Goal: Communication & Community: Answer question/provide support

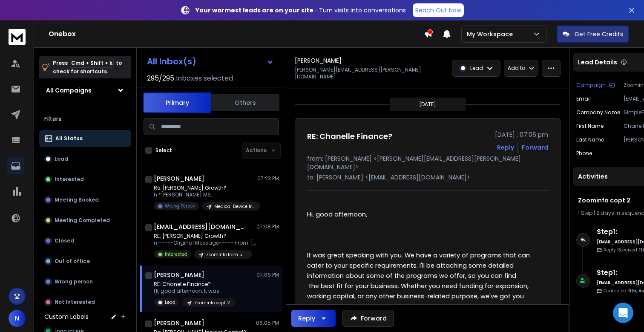
click at [239, 103] on button "Others" at bounding box center [245, 102] width 68 height 19
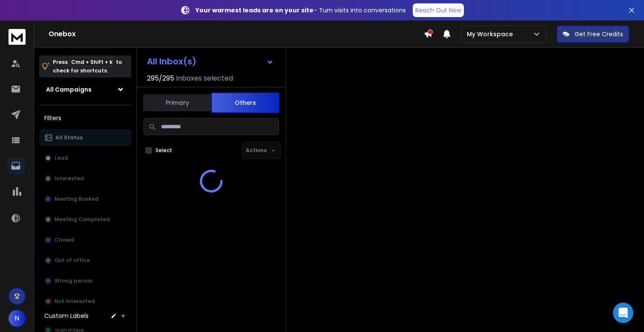
click at [239, 103] on button "Others" at bounding box center [245, 102] width 68 height 20
click at [187, 104] on button "Primary" at bounding box center [177, 102] width 68 height 19
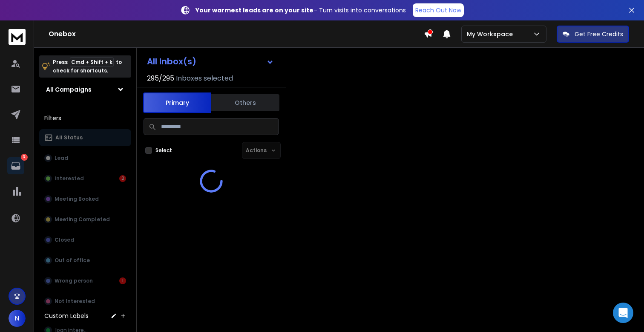
click at [187, 104] on button "Primary" at bounding box center [177, 102] width 68 height 20
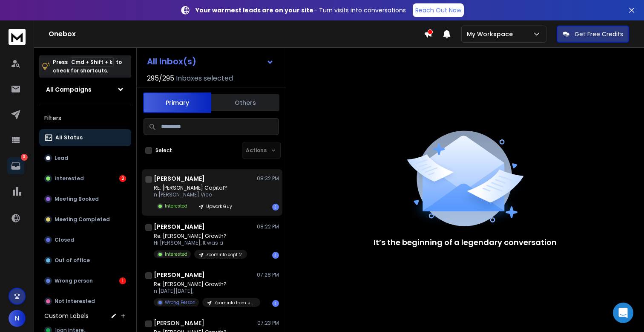
click at [241, 192] on div "RE: [PERSON_NAME] Capital? n [PERSON_NAME] Vice Interested Upwork Guy 1" at bounding box center [216, 197] width 125 height 26
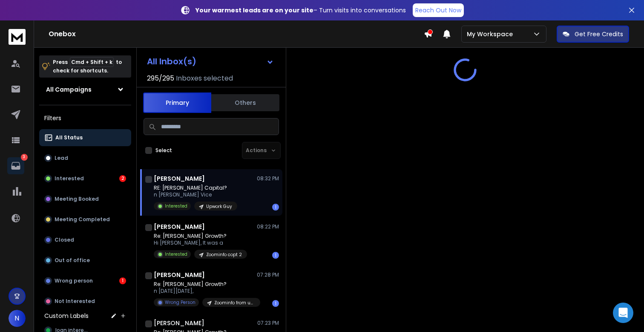
click at [241, 192] on div "RE: [PERSON_NAME] Capital? n [PERSON_NAME] Vice Interested Upwork Guy 1" at bounding box center [216, 197] width 125 height 26
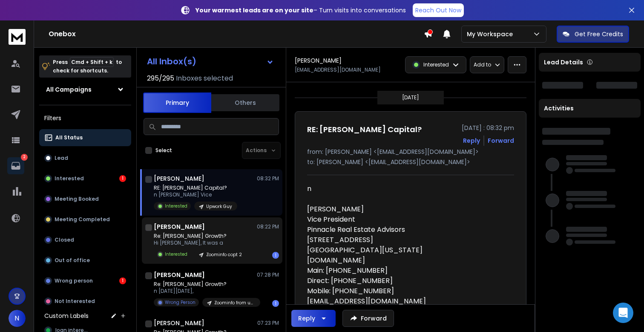
click at [235, 236] on p "Re: [PERSON_NAME] Growth?" at bounding box center [200, 235] width 93 height 7
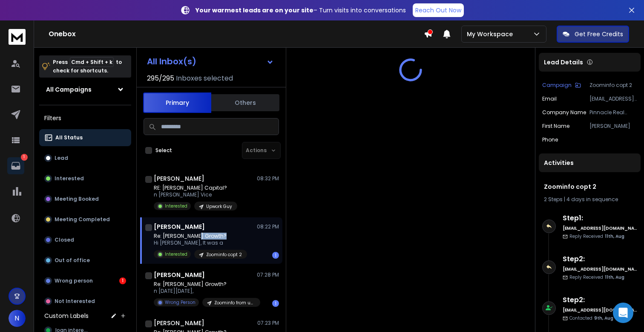
click at [235, 236] on p "Re: [PERSON_NAME] Growth?" at bounding box center [200, 235] width 93 height 7
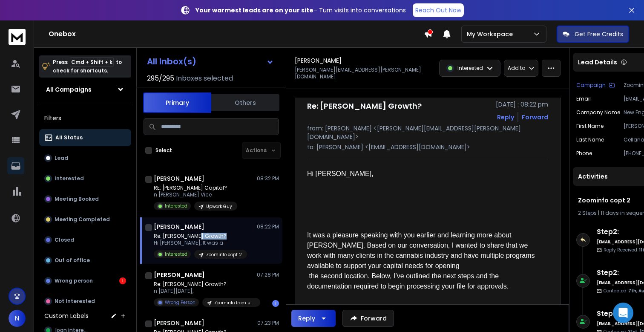
scroll to position [11, 0]
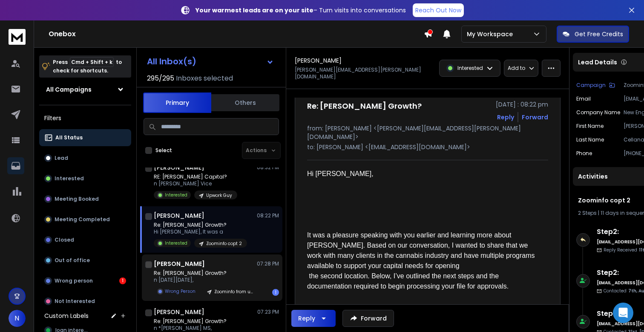
click at [230, 257] on div "[PERSON_NAME] 07:28 PM Re: [PERSON_NAME] Growth? n [DATE][DATE], Wrong Person Z…" at bounding box center [212, 277] width 140 height 46
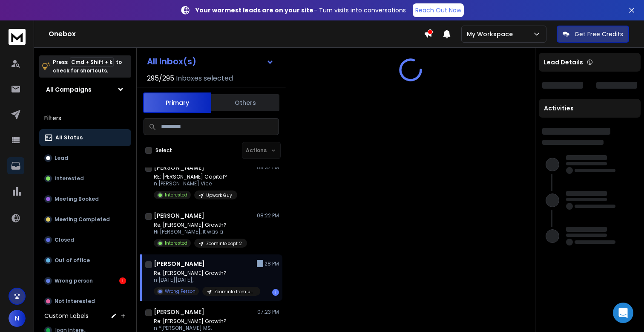
click at [230, 257] on div "[PERSON_NAME] 07:28 PM Re: [PERSON_NAME] Growth? n [DATE][DATE], Wrong Person Z…" at bounding box center [212, 277] width 140 height 46
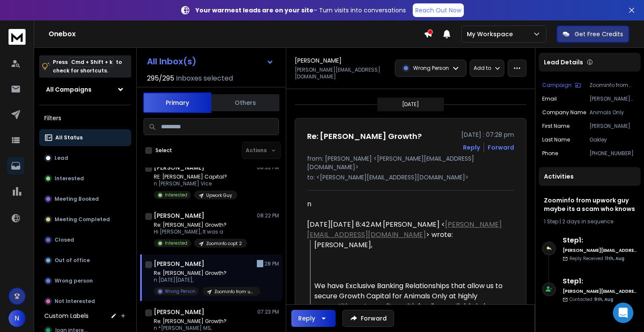
click at [268, 102] on button "Others" at bounding box center [245, 102] width 68 height 19
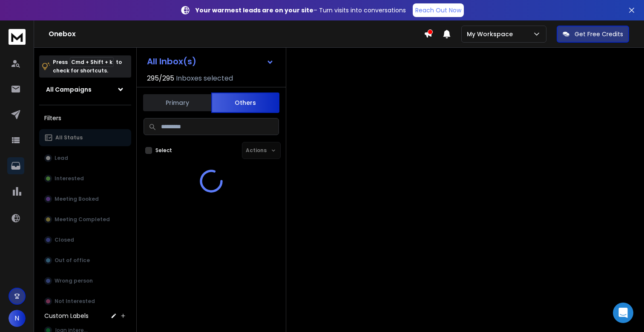
click at [252, 99] on button "Others" at bounding box center [245, 102] width 68 height 20
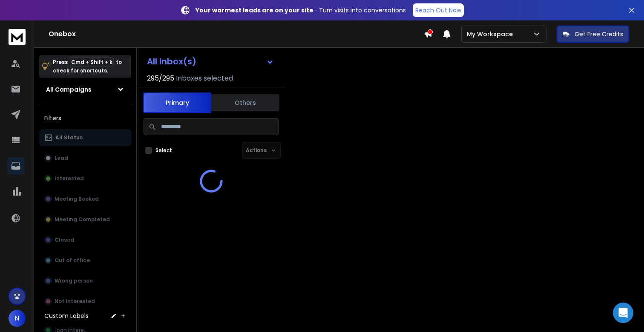
click at [184, 103] on button "Primary" at bounding box center [177, 102] width 68 height 20
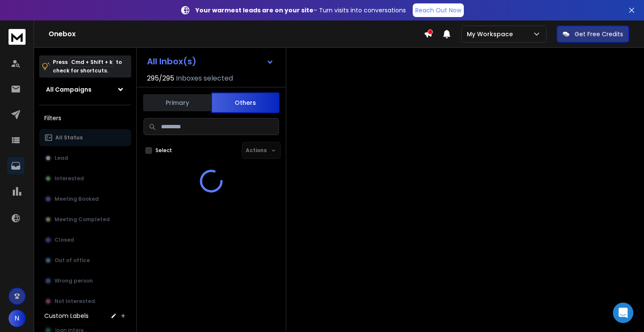
click at [257, 107] on button "Others" at bounding box center [245, 102] width 68 height 20
click at [192, 104] on button "Primary" at bounding box center [177, 102] width 68 height 19
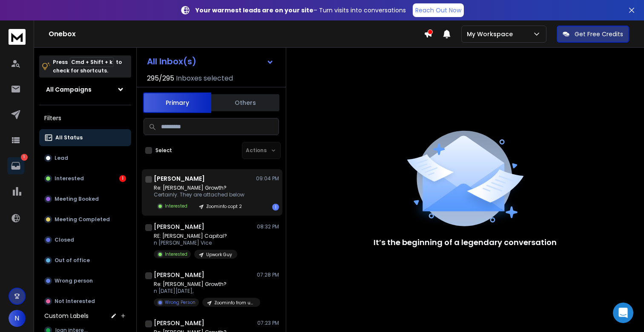
click at [226, 186] on p "Re: [PERSON_NAME] Growth?" at bounding box center [200, 187] width 93 height 7
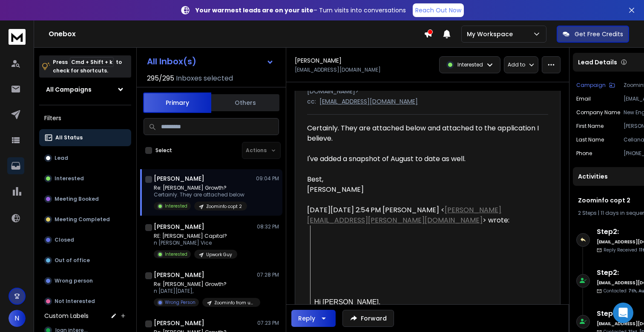
scroll to position [0, 0]
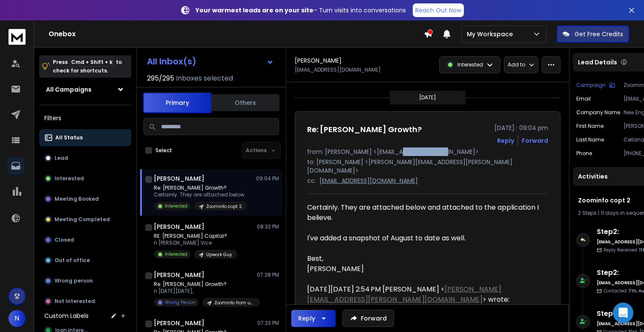
drag, startPoint x: 402, startPoint y: 149, endPoint x: 443, endPoint y: 149, distance: 40.9
click at [443, 149] on p "from: [PERSON_NAME] <[EMAIL_ADDRESS][DOMAIN_NAME]>" at bounding box center [427, 151] width 241 height 9
copy p "[DOMAIN_NAME]"
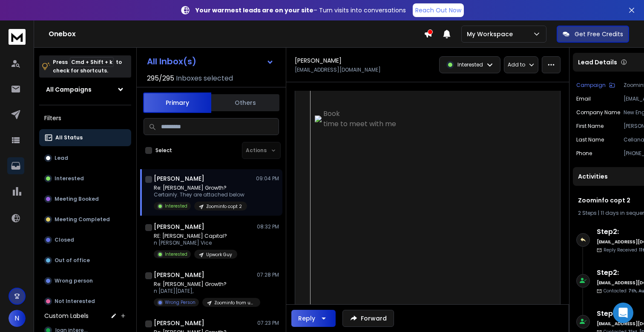
scroll to position [673, 0]
click at [257, 108] on button "Others" at bounding box center [245, 102] width 68 height 19
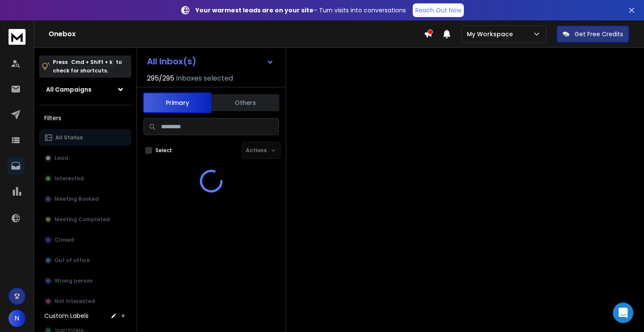
click at [185, 103] on button "Primary" at bounding box center [177, 102] width 68 height 20
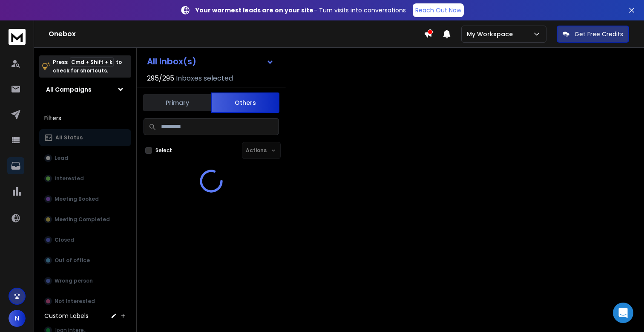
click at [244, 111] on button "Others" at bounding box center [245, 102] width 68 height 20
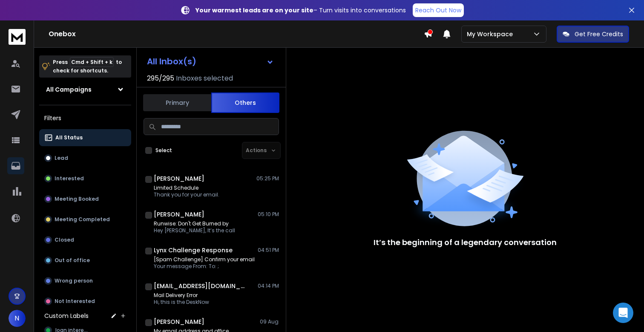
click at [201, 100] on button "Primary" at bounding box center [177, 102] width 68 height 19
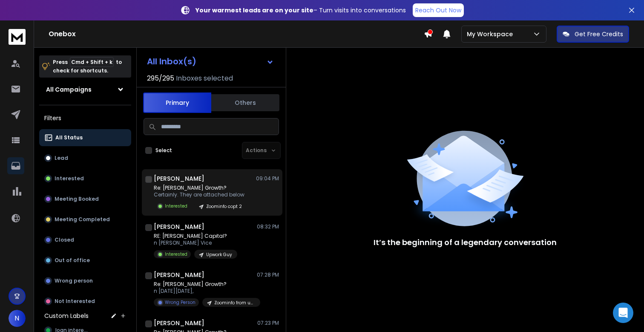
click at [225, 186] on p "Re: [PERSON_NAME] Growth?" at bounding box center [200, 187] width 93 height 7
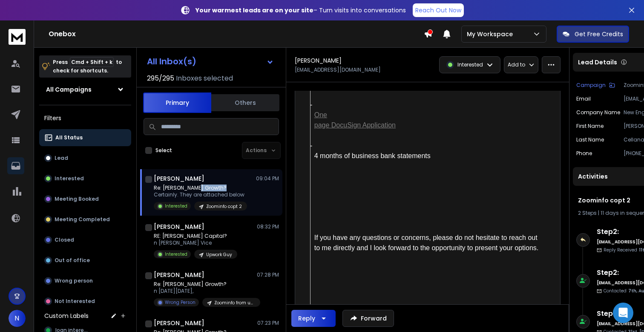
scroll to position [1992, 0]
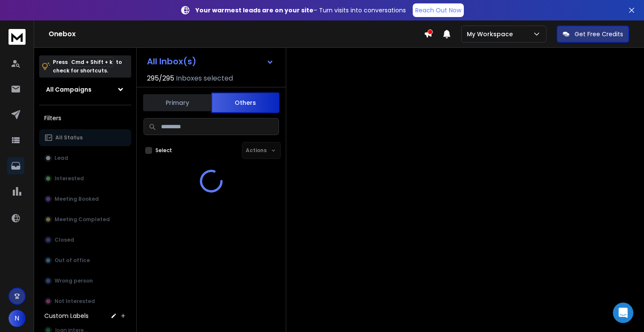
click at [234, 102] on button "Others" at bounding box center [245, 102] width 68 height 20
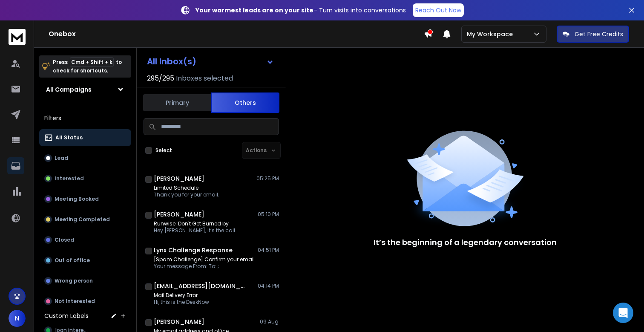
click at [181, 100] on button "Primary" at bounding box center [177, 102] width 68 height 19
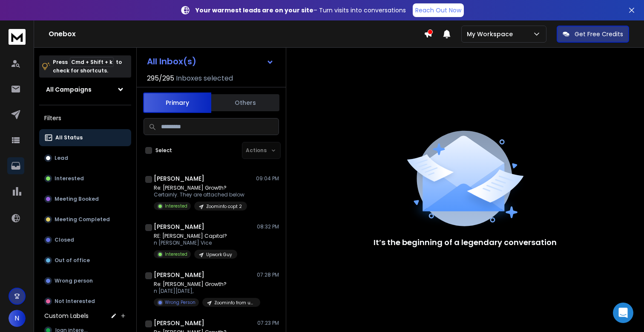
click at [227, 106] on button "Others" at bounding box center [245, 102] width 68 height 19
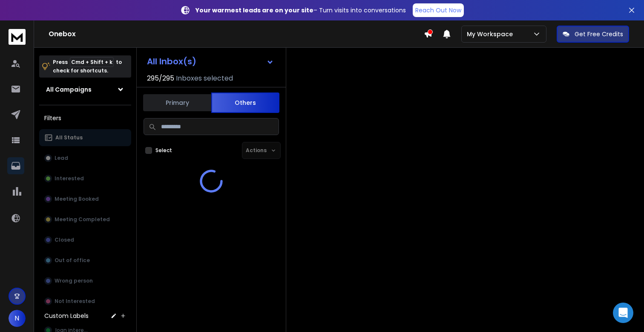
click at [227, 106] on button "Others" at bounding box center [245, 102] width 68 height 20
click at [183, 106] on button "Primary" at bounding box center [177, 102] width 68 height 19
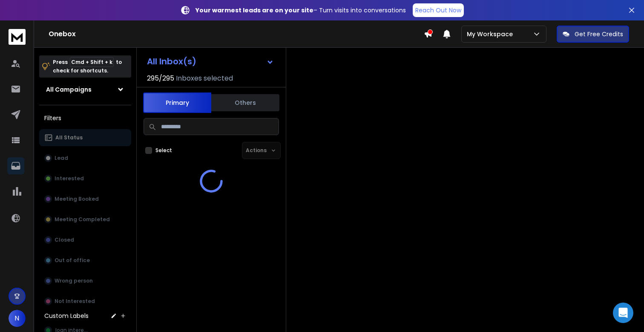
click at [183, 106] on button "Primary" at bounding box center [177, 102] width 68 height 20
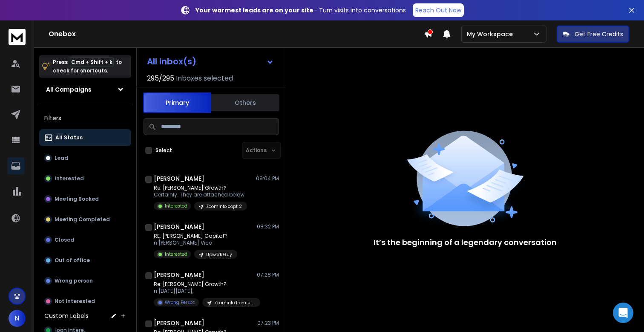
click at [245, 97] on button "Others" at bounding box center [245, 102] width 68 height 19
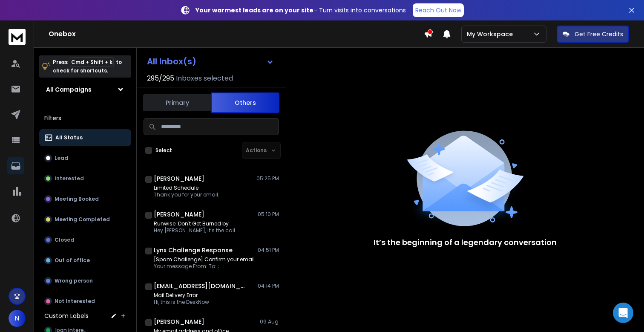
click at [189, 98] on button "Primary" at bounding box center [177, 102] width 68 height 19
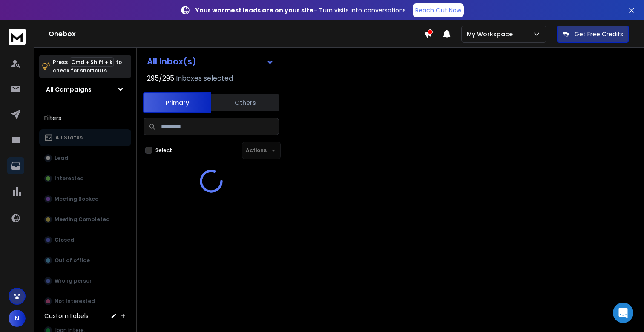
click at [189, 98] on button "Primary" at bounding box center [177, 102] width 68 height 20
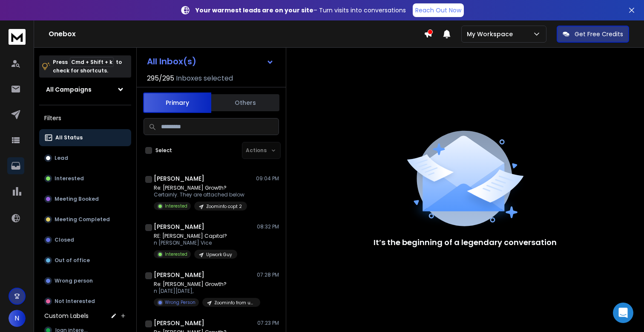
click at [232, 100] on button "Others" at bounding box center [245, 102] width 68 height 19
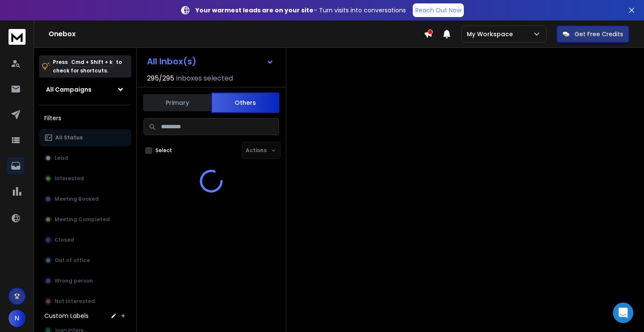
click at [232, 100] on button "Others" at bounding box center [245, 102] width 68 height 20
drag, startPoint x: 232, startPoint y: 100, endPoint x: 179, endPoint y: 101, distance: 53.6
click at [232, 100] on button "Others" at bounding box center [245, 102] width 68 height 20
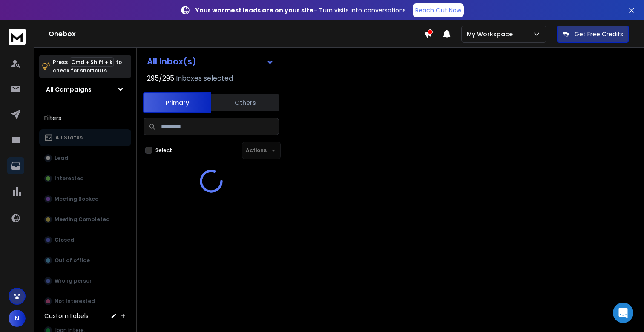
click at [174, 101] on button "Primary" at bounding box center [177, 102] width 68 height 20
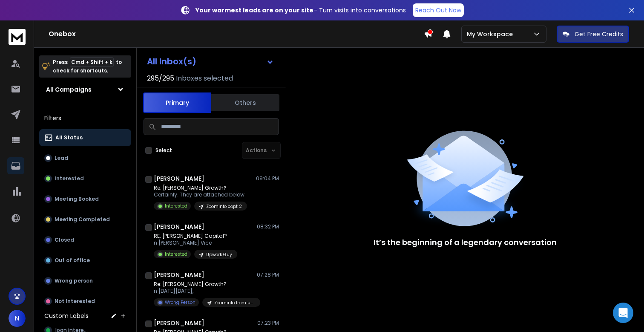
click at [247, 100] on button "Others" at bounding box center [245, 102] width 68 height 19
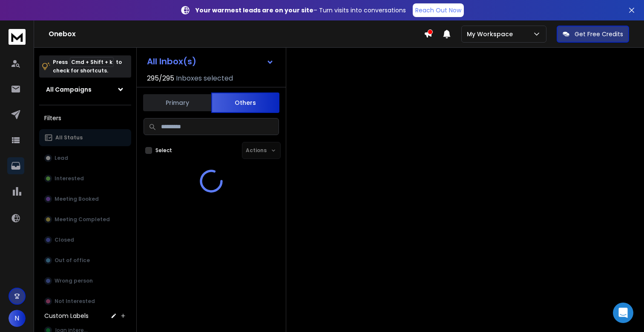
click at [247, 100] on button "Others" at bounding box center [245, 102] width 68 height 20
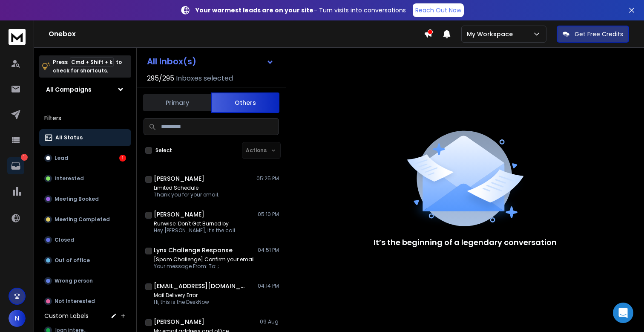
click at [195, 101] on button "Primary" at bounding box center [177, 102] width 68 height 19
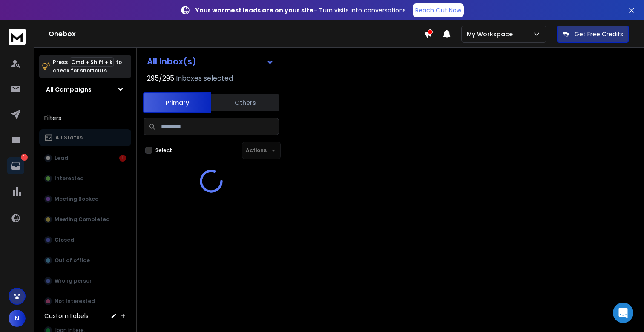
click at [195, 101] on button "Primary" at bounding box center [177, 102] width 68 height 20
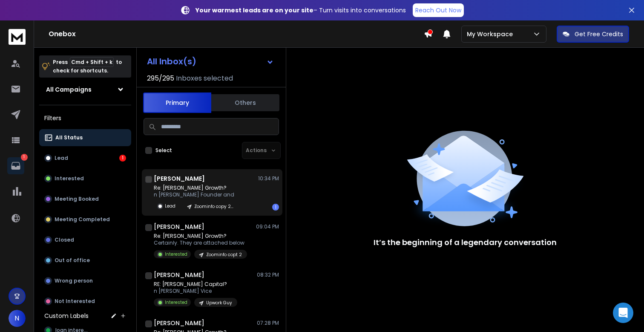
click at [248, 176] on div "[PERSON_NAME] 10:34 PM" at bounding box center [216, 178] width 125 height 9
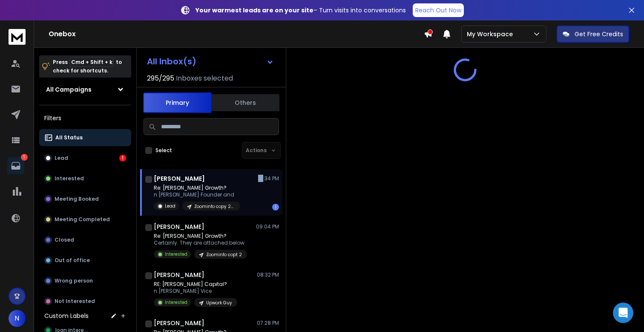
click at [248, 176] on div "[PERSON_NAME] 10:34 PM" at bounding box center [216, 178] width 125 height 9
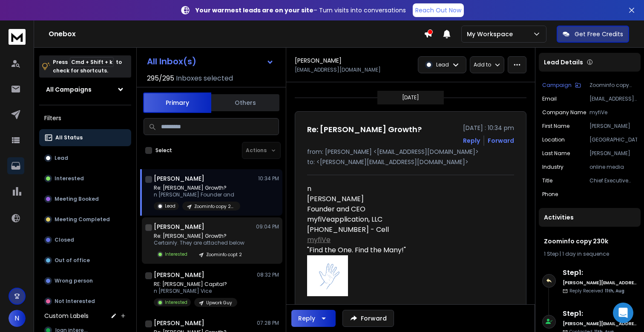
click at [240, 241] on p "Certainly. They are attached below" at bounding box center [200, 242] width 93 height 7
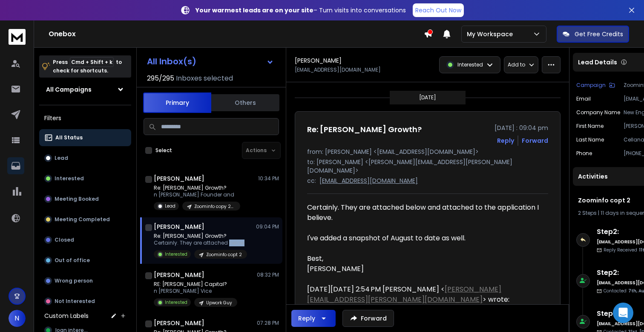
click at [240, 106] on button "Others" at bounding box center [245, 102] width 68 height 19
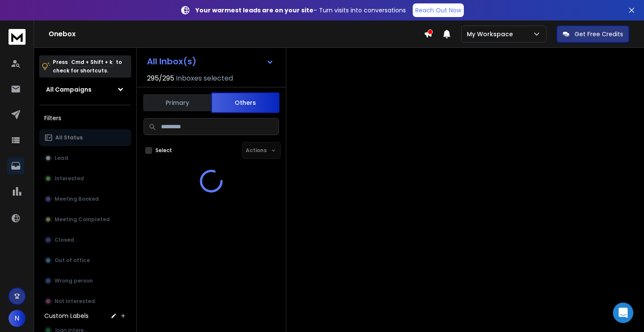
click at [240, 106] on button "Others" at bounding box center [245, 102] width 68 height 20
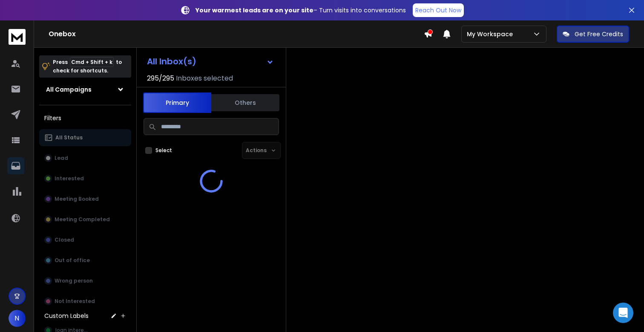
click at [187, 105] on button "Primary" at bounding box center [177, 102] width 68 height 20
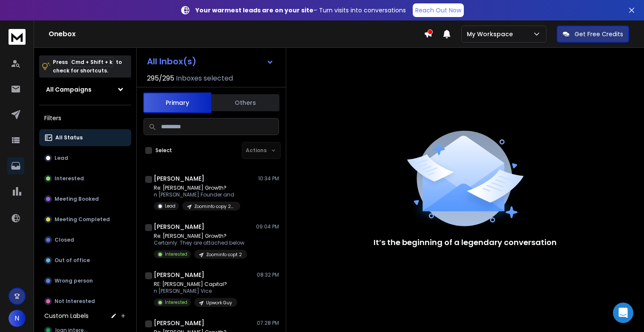
click at [218, 101] on button "Others" at bounding box center [245, 102] width 68 height 19
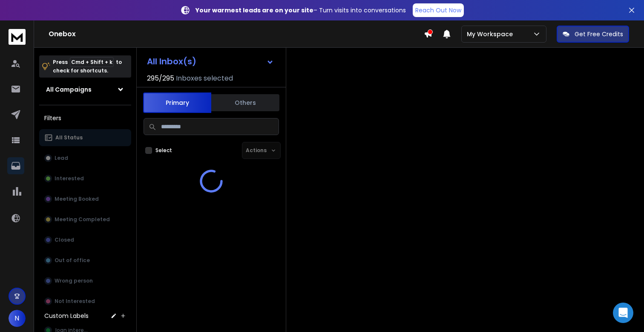
click at [187, 106] on button "Primary" at bounding box center [177, 102] width 68 height 20
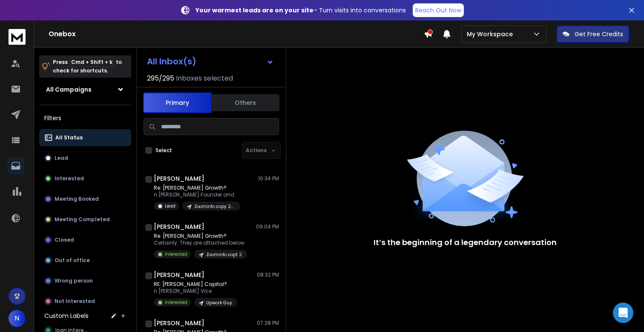
click at [207, 92] on button "Primary" at bounding box center [177, 102] width 68 height 20
click at [226, 98] on button "Others" at bounding box center [245, 102] width 68 height 19
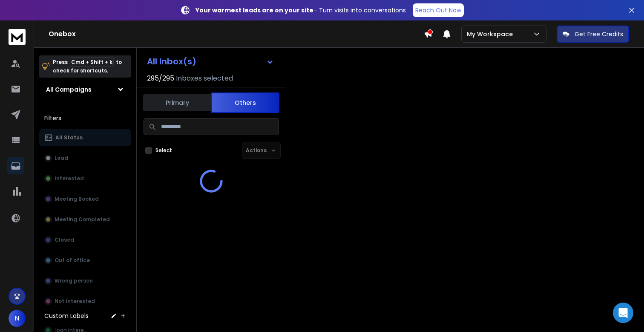
click at [226, 98] on button "Others" at bounding box center [245, 102] width 68 height 20
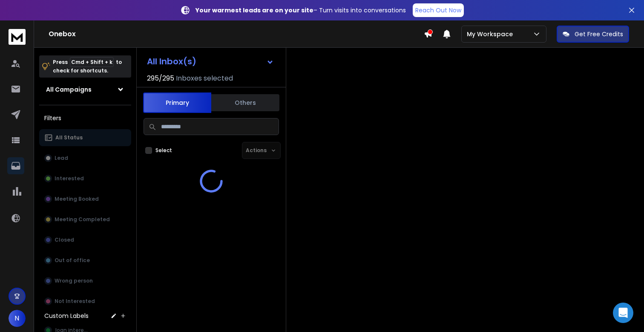
click at [164, 100] on button "Primary" at bounding box center [177, 102] width 68 height 20
